Goal: Task Accomplishment & Management: Manage account settings

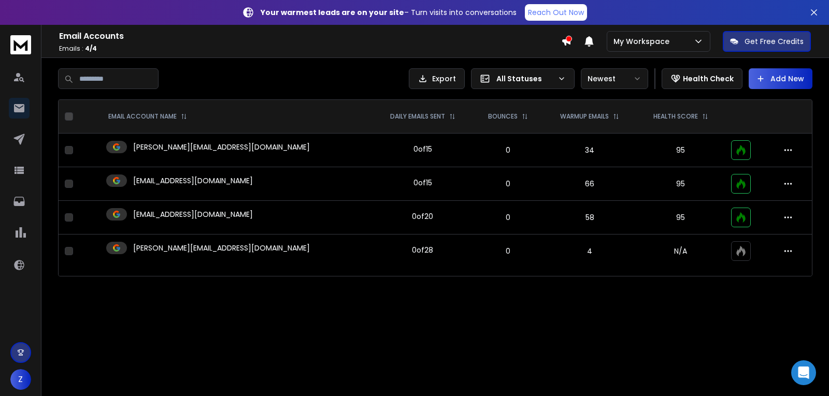
drag, startPoint x: 828, startPoint y: 294, endPoint x: 822, endPoint y: 289, distance: 7.5
click at [820, 294] on div "Your warmest leads are on your site – Turn visits into conversations Reach Out …" at bounding box center [414, 198] width 829 height 396
click at [12, 162] on link at bounding box center [19, 170] width 21 height 21
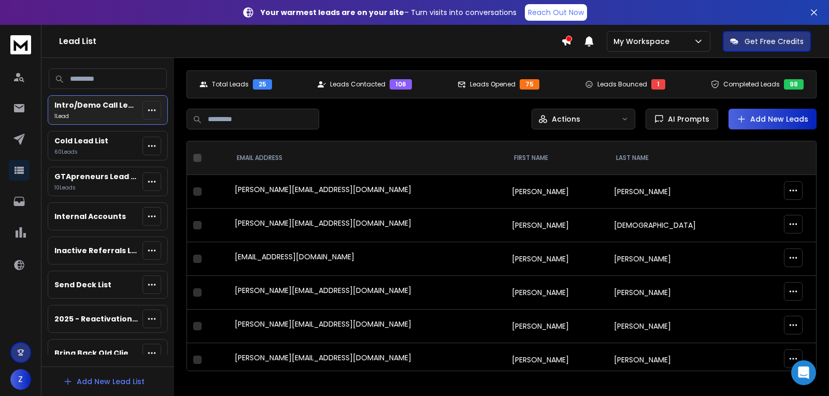
click at [121, 291] on div "Send Deck List" at bounding box center [108, 285] width 120 height 28
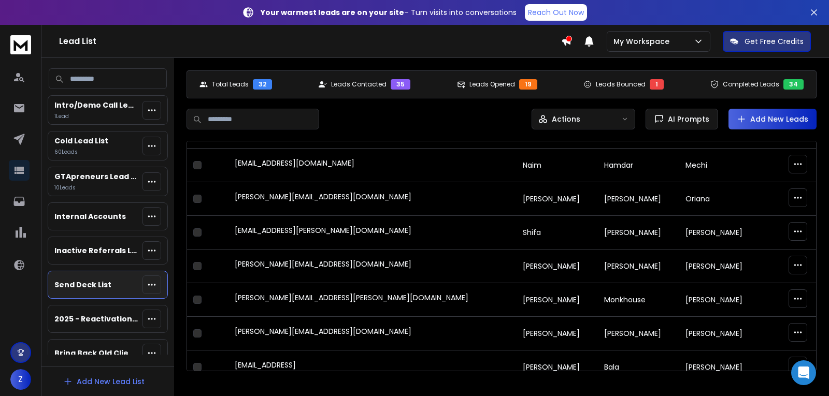
scroll to position [889, 0]
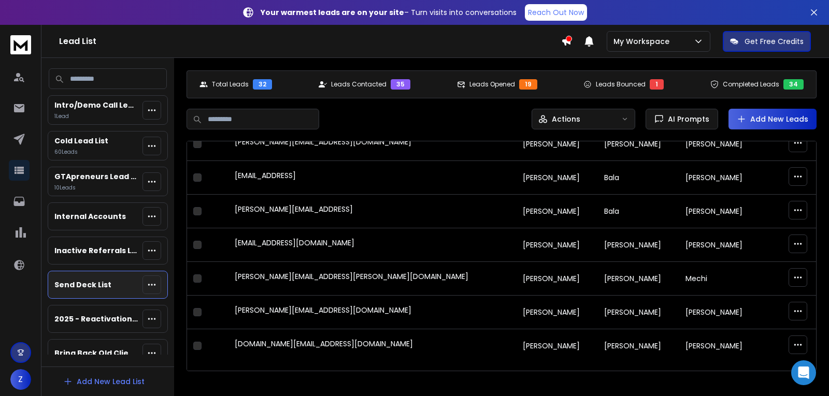
click at [753, 119] on link "Add New Leads" at bounding box center [771, 119] width 71 height 10
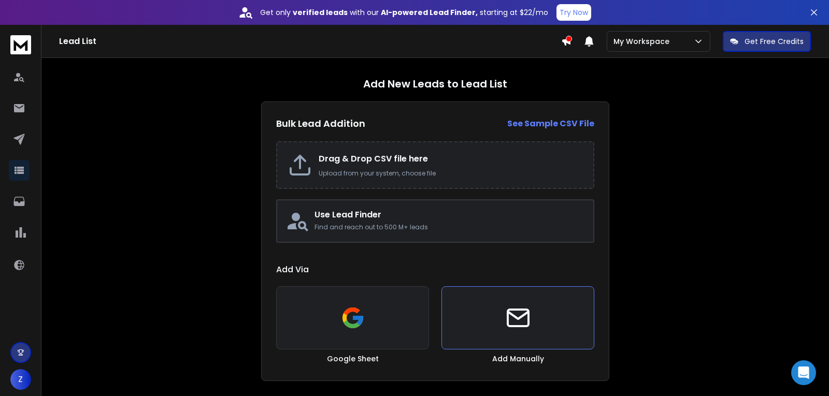
click at [509, 324] on icon at bounding box center [517, 318] width 25 height 25
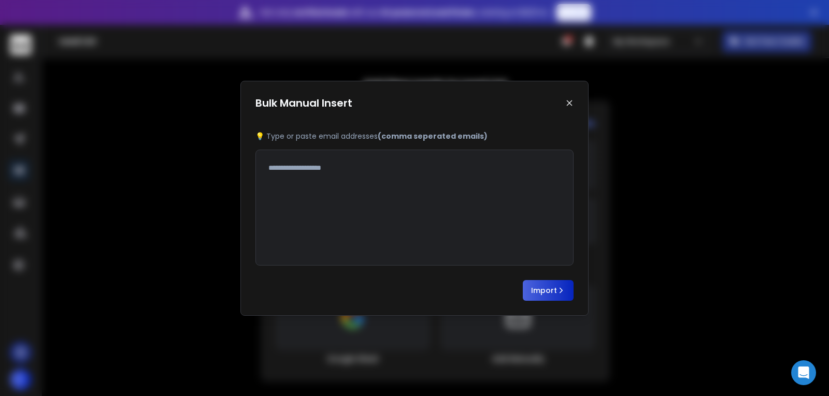
click at [336, 163] on textarea at bounding box center [414, 208] width 318 height 116
paste textarea "**********"
type textarea "**********"
click at [553, 286] on button "Import" at bounding box center [548, 290] width 51 height 21
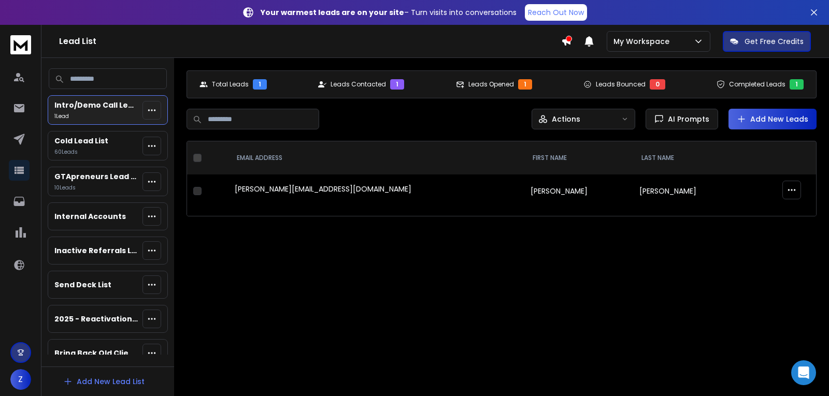
click at [126, 283] on div "Send Deck List" at bounding box center [108, 285] width 120 height 28
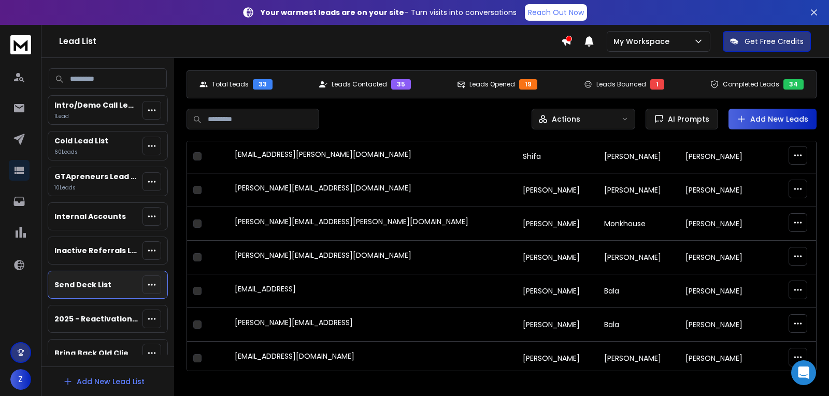
scroll to position [923, 0]
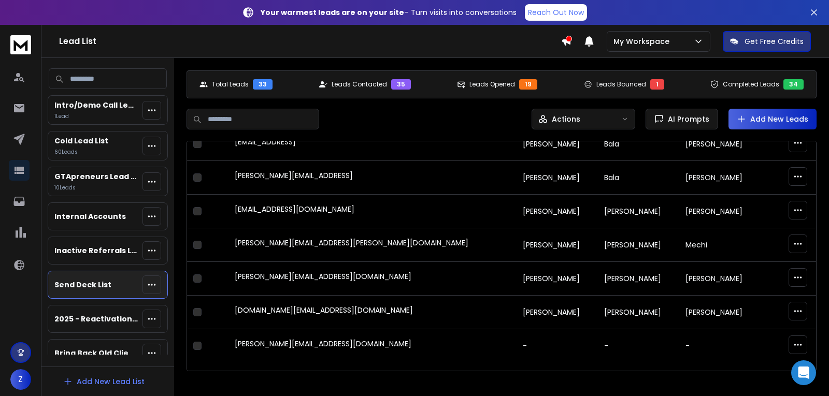
click at [793, 347] on icon "button" at bounding box center [797, 344] width 9 height 9
click at [736, 366] on p "Edit Lead Details" at bounding box center [757, 367] width 59 height 10
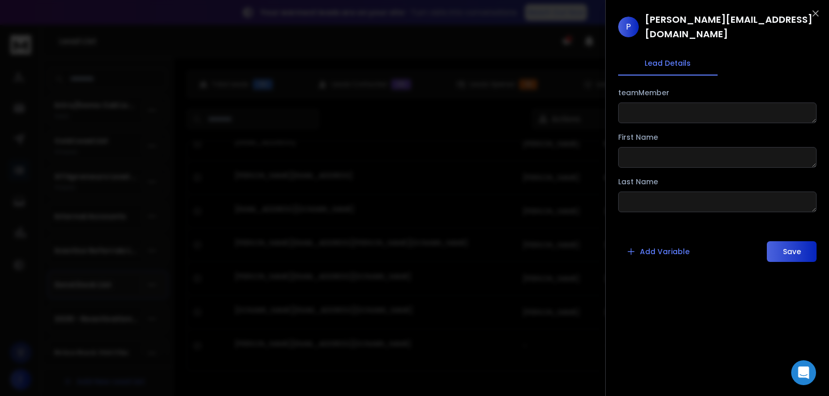
drag, startPoint x: 788, startPoint y: 183, endPoint x: 667, endPoint y: 86, distance: 154.8
click at [788, 183] on div "Last Name" at bounding box center [717, 195] width 198 height 34
click at [649, 94] on div "teamMember" at bounding box center [717, 106] width 198 height 34
click at [659, 149] on textarea "To enrich screen reader interactions, please activate Accessibility in Grammarl…" at bounding box center [717, 157] width 198 height 21
paste textarea "**********"
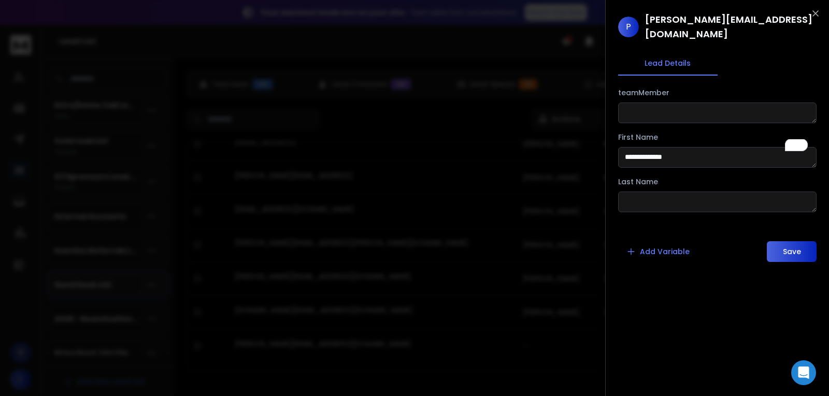
click at [659, 149] on textarea "**********" at bounding box center [717, 157] width 198 height 21
type textarea "*****"
click at [679, 192] on textarea "To enrich screen reader interactions, please activate Accessibility in Grammarl…" at bounding box center [717, 202] width 198 height 21
paste textarea "**********"
click at [646, 196] on textarea "**********" at bounding box center [717, 202] width 198 height 21
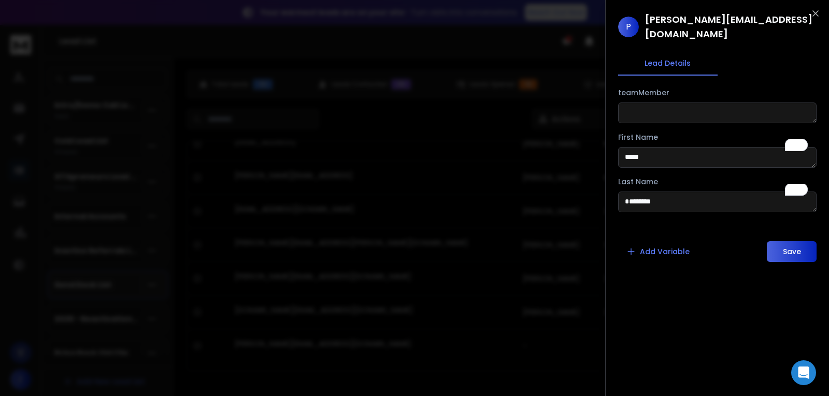
type textarea "********"
click at [628, 103] on textarea at bounding box center [717, 113] width 198 height 21
click at [772, 138] on div "First Name *****" at bounding box center [717, 151] width 198 height 34
click at [700, 104] on textarea "To enrich screen reader interactions, please activate Accessibility in Grammarl…" at bounding box center [717, 113] width 198 height 21
paste textarea "******"
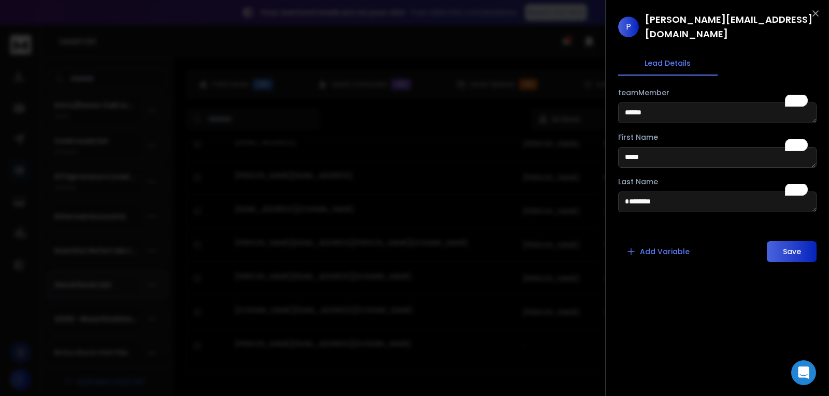
type textarea "******"
click at [793, 246] on button "Save" at bounding box center [791, 251] width 50 height 21
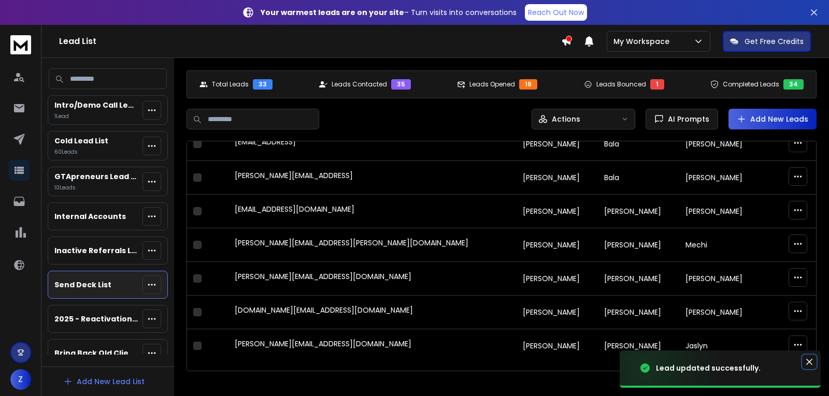
click at [810, 357] on icon "Notifications (F8)" at bounding box center [809, 362] width 10 height 10
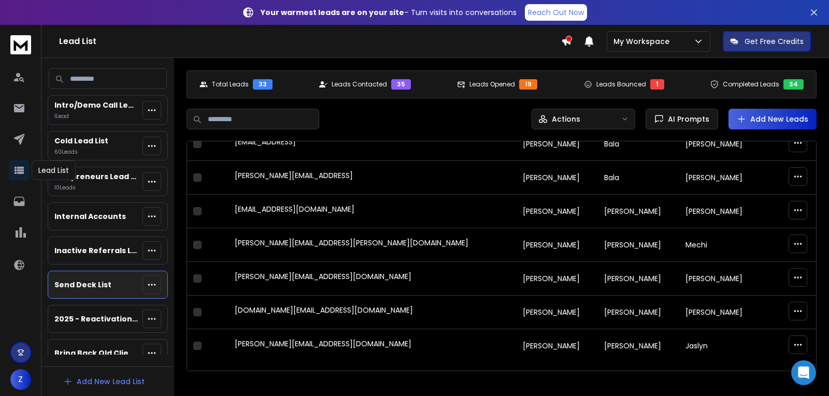
click at [20, 170] on icon at bounding box center [19, 170] width 9 height 7
click at [24, 148] on link at bounding box center [19, 139] width 21 height 21
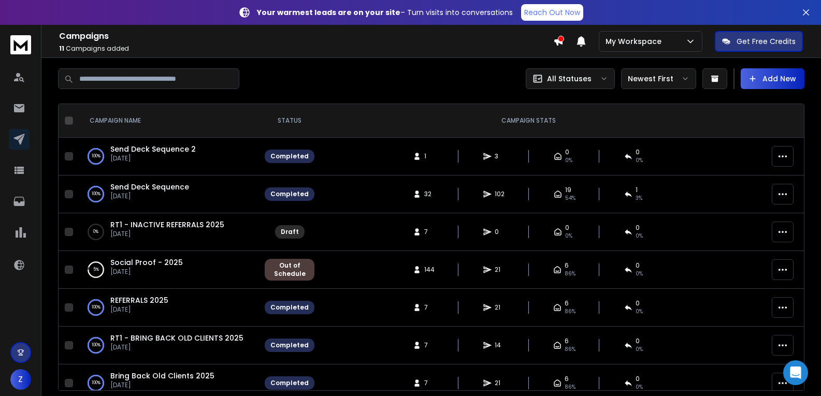
click at [345, 193] on div "32 102 19 54 % 1 3 %" at bounding box center [528, 194] width 403 height 17
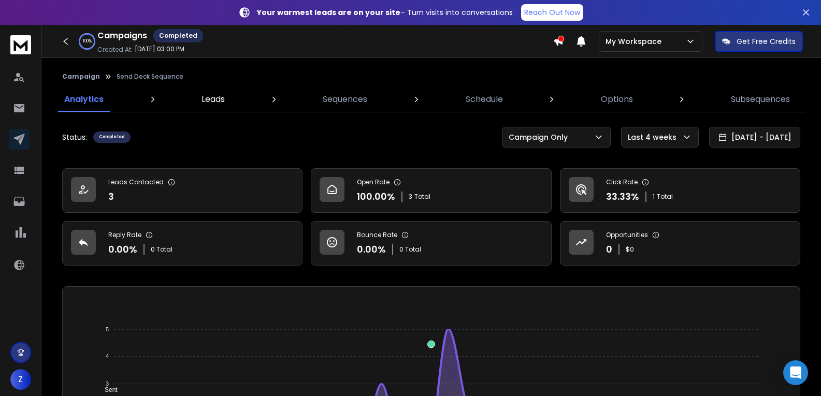
click at [216, 92] on link "Leads" at bounding box center [213, 99] width 36 height 25
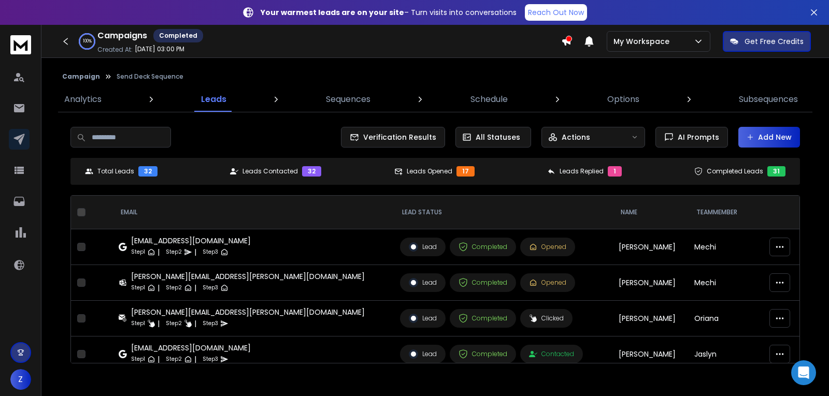
click at [759, 146] on button "Add New" at bounding box center [769, 137] width 62 height 21
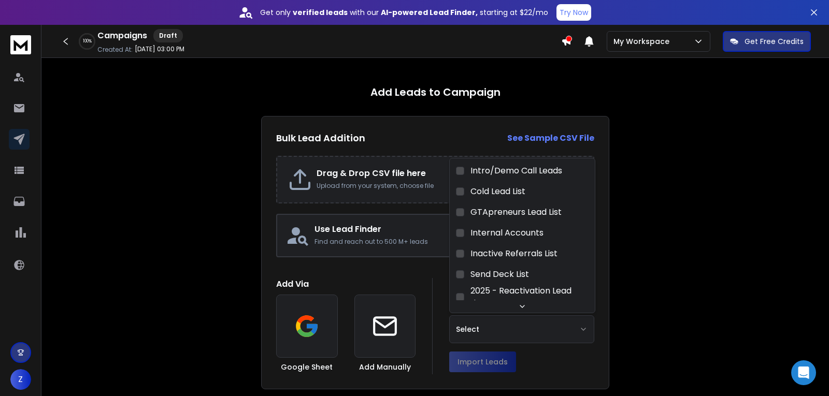
click at [524, 333] on button "Select" at bounding box center [521, 329] width 145 height 28
click at [460, 274] on button "button" at bounding box center [460, 274] width 8 height 8
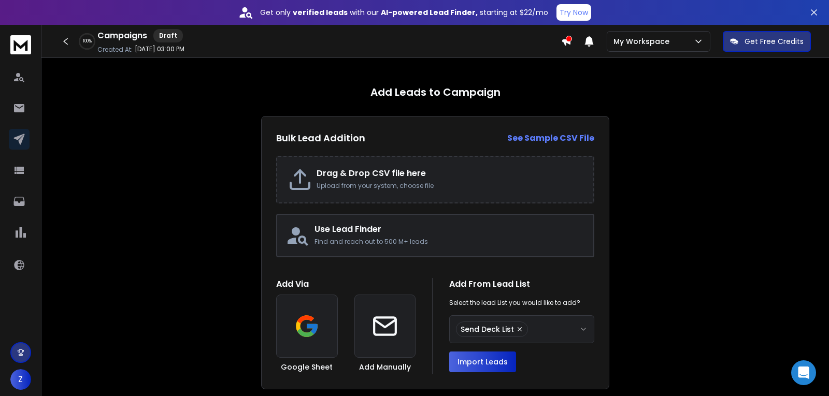
click at [481, 364] on button "Import Leads" at bounding box center [482, 362] width 67 height 21
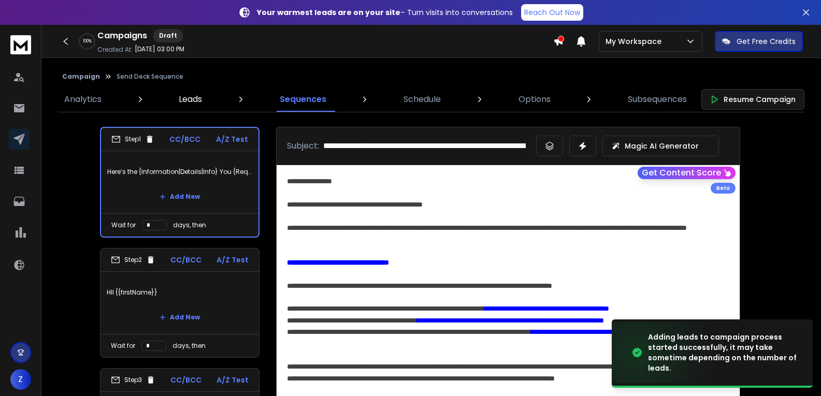
click at [187, 98] on p "Leads" at bounding box center [190, 99] width 23 height 12
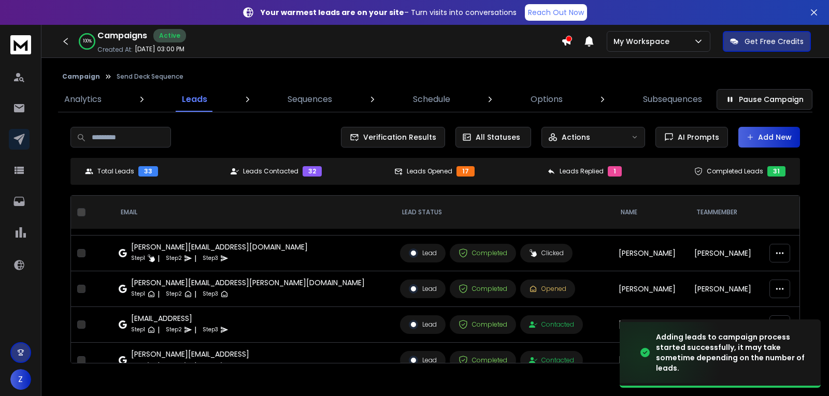
scroll to position [1053, 0]
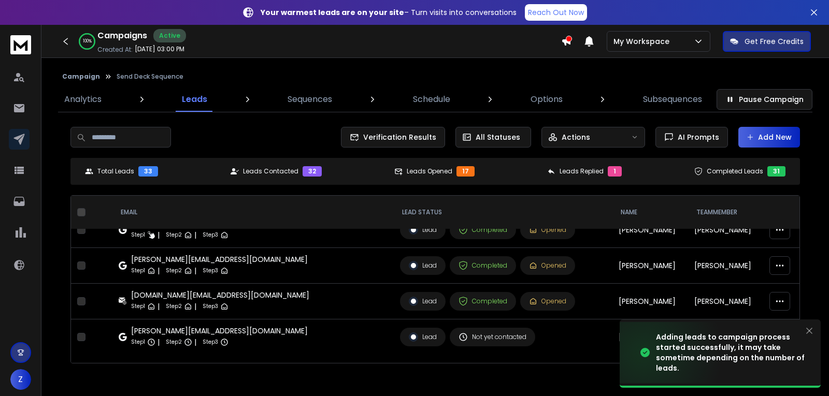
click at [807, 330] on div "Adding leads to campaign process started successfully, it may take sometime dep…" at bounding box center [724, 353] width 193 height 66
click at [820, 290] on div "Campaign Send Deck Sequence Analytics Leads Sequences Schedule Options Subseque…" at bounding box center [434, 213] width 787 height 310
click at [808, 332] on div "Adding leads to campaign process started successfully, it may take sometime dep…" at bounding box center [724, 353] width 193 height 66
click at [810, 325] on div "Adding leads to campaign process started successfully, it may take sometime dep…" at bounding box center [724, 353] width 193 height 66
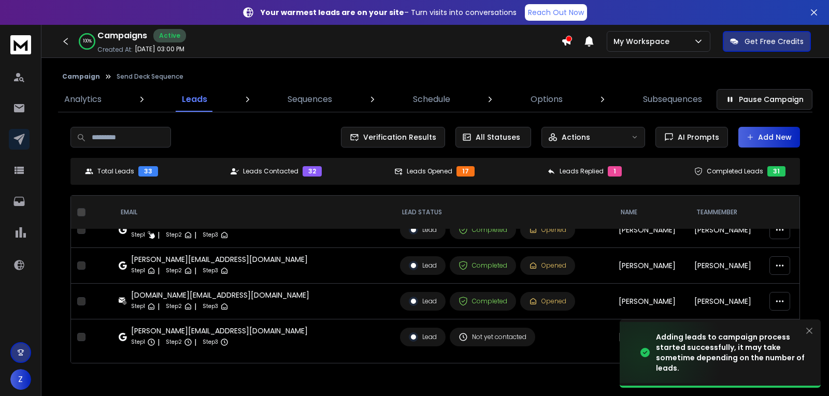
click at [807, 332] on div "Adding leads to campaign process started successfully, it may take sometime dep…" at bounding box center [732, 352] width 152 height 41
click at [598, 382] on div "Your warmest leads are on your site – Turn visits into conversations Reach Out …" at bounding box center [414, 198] width 829 height 396
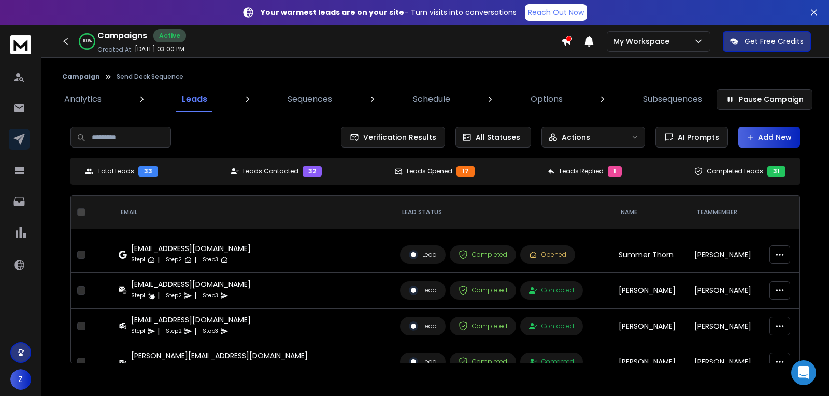
scroll to position [607, 0]
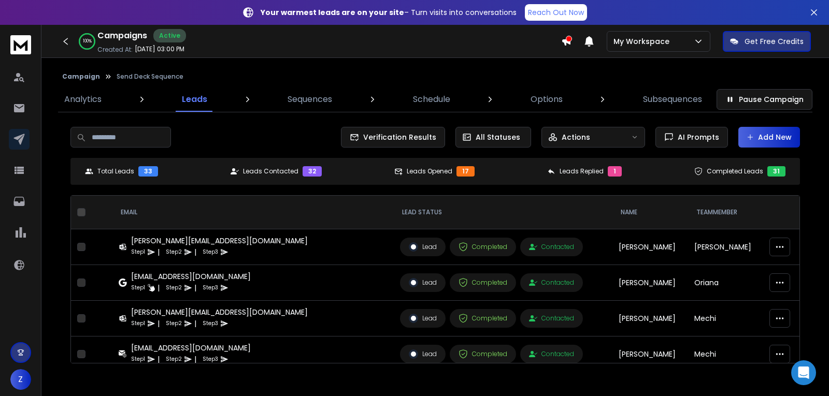
click at [788, 291] on td at bounding box center [781, 283] width 36 height 36
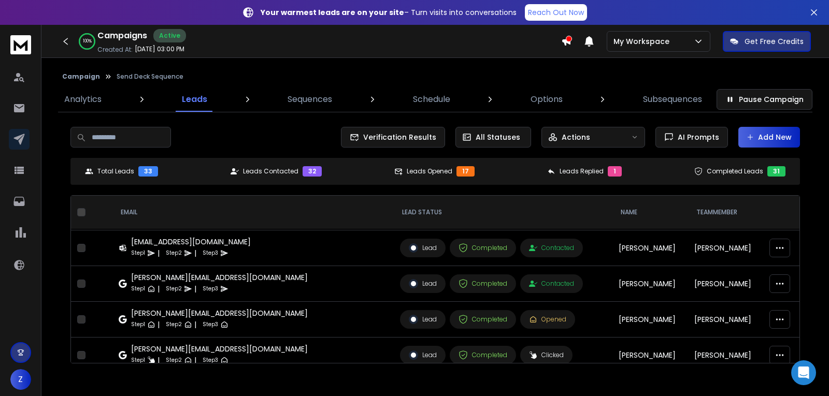
scroll to position [0, 0]
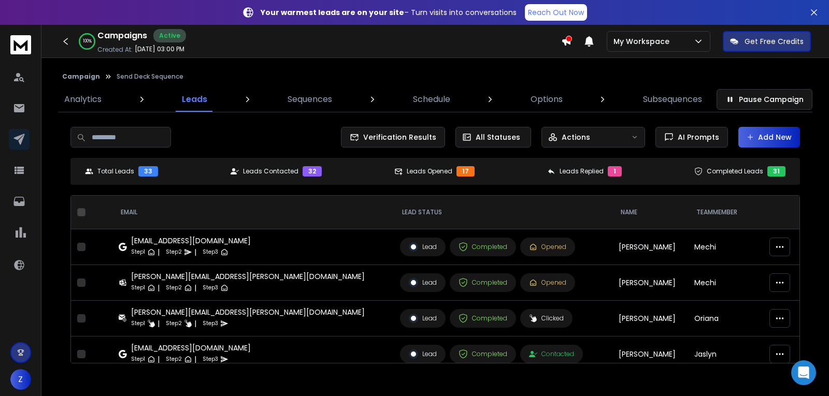
click at [800, 213] on div "Verification Results All Statuses Actions AI Prompts Add New Total Leads 33 Lea…" at bounding box center [435, 240] width 746 height 226
drag, startPoint x: 789, startPoint y: 222, endPoint x: 797, endPoint y: 236, distance: 16.0
click at [797, 241] on div "EMAIL LEAD STATUS NAME teamMember [EMAIL_ADDRESS][DOMAIN_NAME] Step 1 | Step 2 …" at bounding box center [434, 279] width 729 height 168
click at [802, 235] on div "Verification Results All Statuses Actions AI Prompts Add New Total Leads 33 Lea…" at bounding box center [435, 240] width 746 height 226
click at [809, 236] on div "Verification Results All Statuses Actions AI Prompts Add New Total Leads 33 Lea…" at bounding box center [435, 240] width 754 height 235
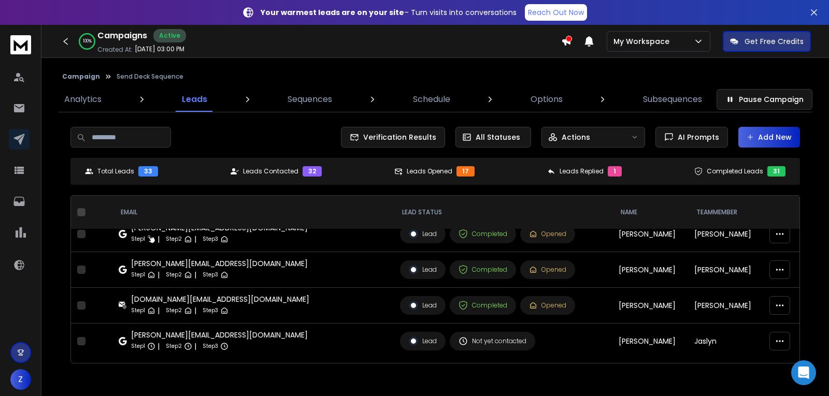
scroll to position [1053, 0]
